Goal: Task Accomplishment & Management: Manage account settings

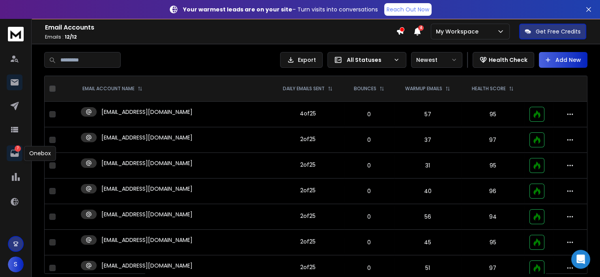
click at [15, 156] on icon at bounding box center [14, 153] width 8 height 7
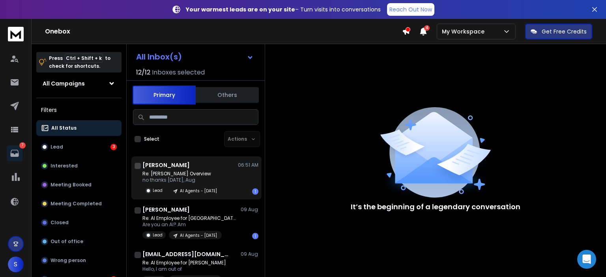
click at [162, 178] on p "no thanks [DATE], Aug" at bounding box center [181, 180] width 79 height 6
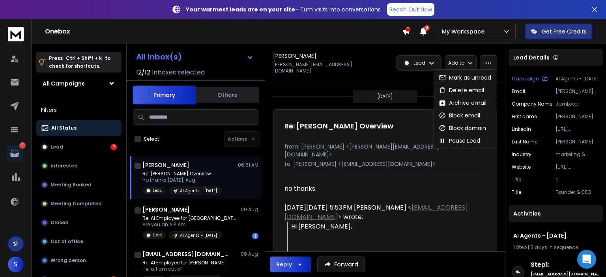
click at [489, 60] on icon "button" at bounding box center [488, 63] width 7 height 7
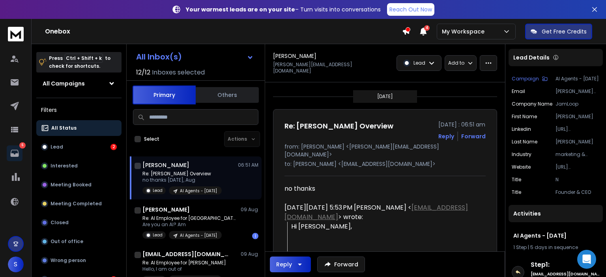
click at [489, 60] on icon "button" at bounding box center [488, 63] width 7 height 7
click at [432, 60] on icon at bounding box center [431, 63] width 6 height 6
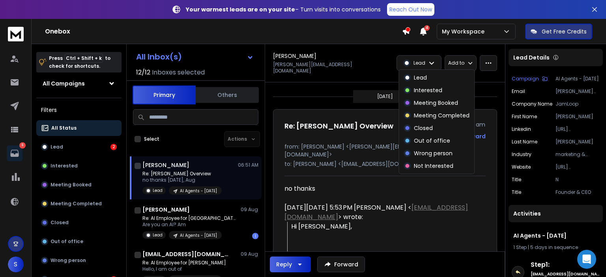
click at [365, 65] on div "[PERSON_NAME] [PERSON_NAME] [PERSON_NAME][EMAIL_ADDRESS][DOMAIN_NAME]" at bounding box center [328, 63] width 110 height 22
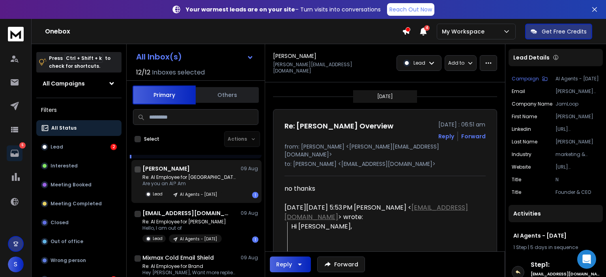
scroll to position [47, 0]
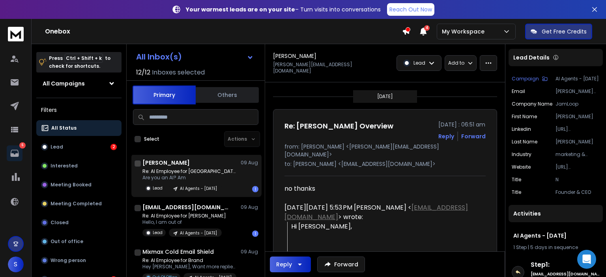
click at [162, 173] on p "Re: AI Employee for [GEOGRAPHIC_DATA]" at bounding box center [189, 171] width 95 height 6
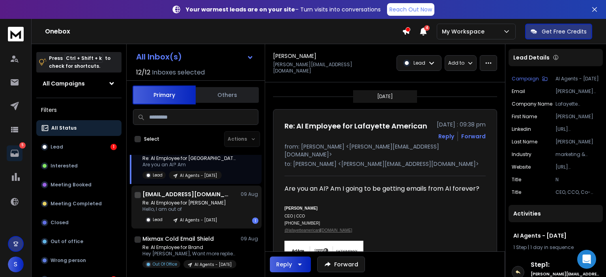
scroll to position [61, 0]
click at [155, 202] on p "Re: AI Employee for [PERSON_NAME]" at bounding box center [184, 202] width 84 height 6
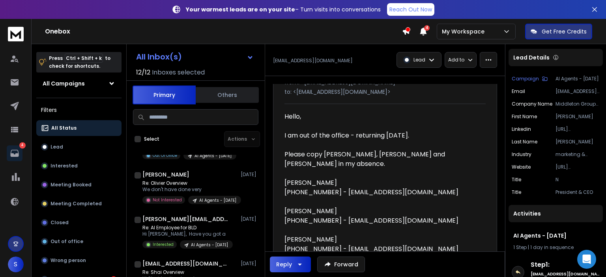
scroll to position [170, 0]
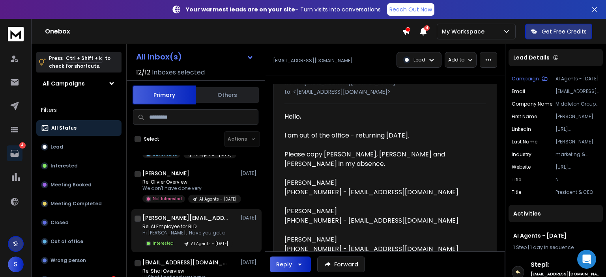
click at [165, 231] on p "Hi [PERSON_NAME], Have you got a" at bounding box center [187, 233] width 90 height 6
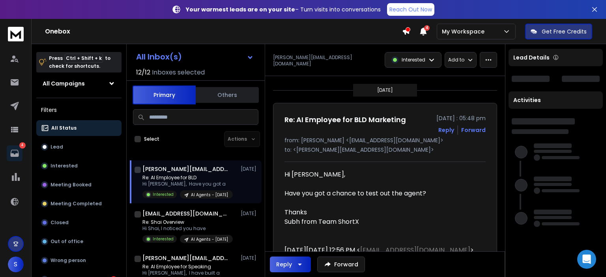
scroll to position [219, 0]
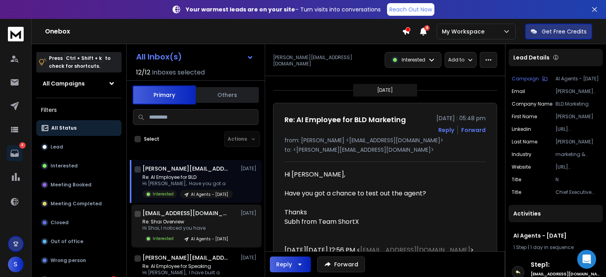
click at [152, 228] on p "Hi Shai, I noticed you have" at bounding box center [187, 228] width 90 height 6
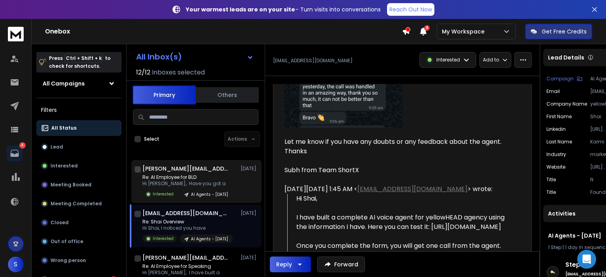
scroll to position [299, 0]
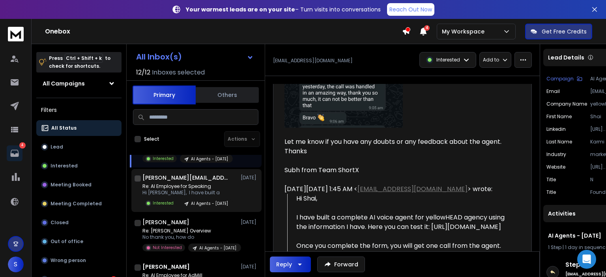
click at [157, 187] on p "Re: AI Employee for Speaking" at bounding box center [187, 186] width 90 height 6
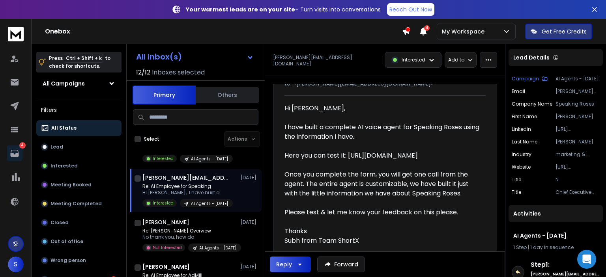
scroll to position [75, 0]
